Goal: Navigation & Orientation: Find specific page/section

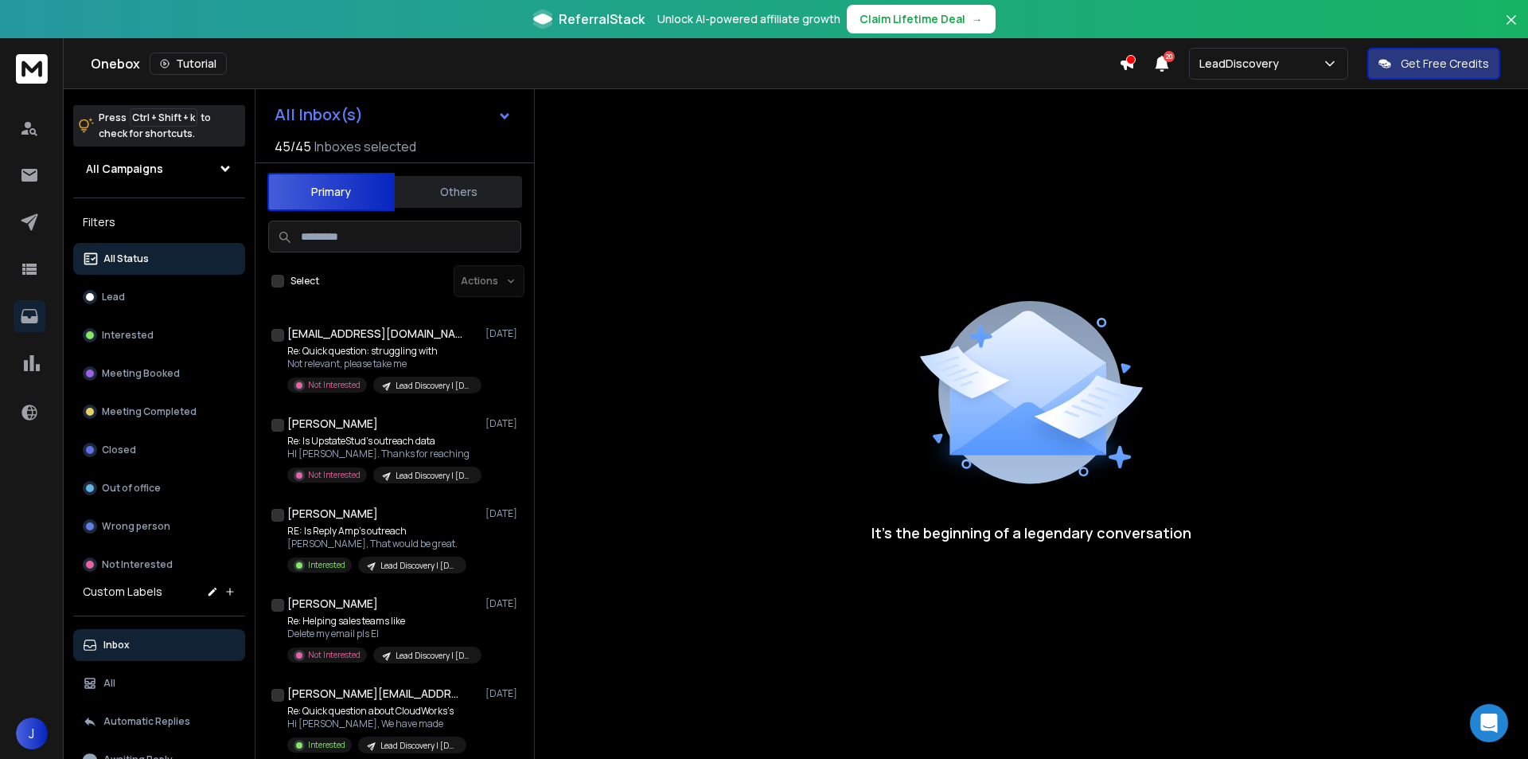
click at [985, 531] on p "It’s the beginning of a legendary conversation" at bounding box center [1032, 532] width 320 height 22
click at [1245, 538] on div "It’s the beginning of a legendary conversation" at bounding box center [1031, 411] width 993 height 645
drag, startPoint x: 1215, startPoint y: 526, endPoint x: 870, endPoint y: 470, distance: 349.9
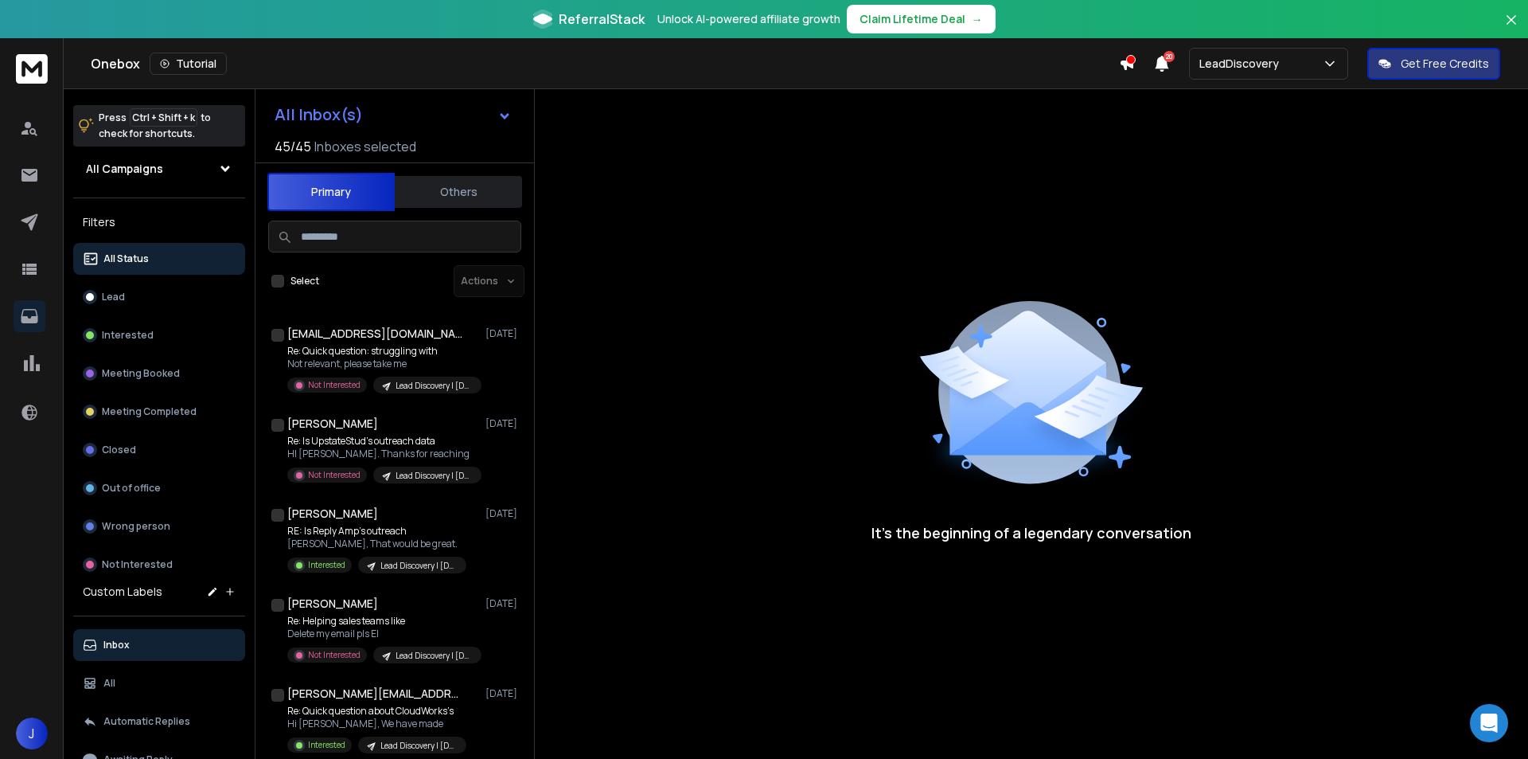
click at [742, 286] on div "It’s the beginning of a legendary conversation" at bounding box center [1031, 411] width 993 height 645
click at [1004, 528] on p "It’s the beginning of a legendary conversation" at bounding box center [1032, 532] width 320 height 22
click at [1230, 523] on div "It’s the beginning of a legendary conversation" at bounding box center [1031, 411] width 993 height 645
